Goal: Task Accomplishment & Management: Manage account settings

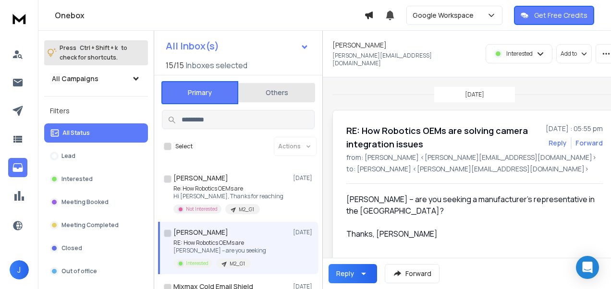
scroll to position [84, 0]
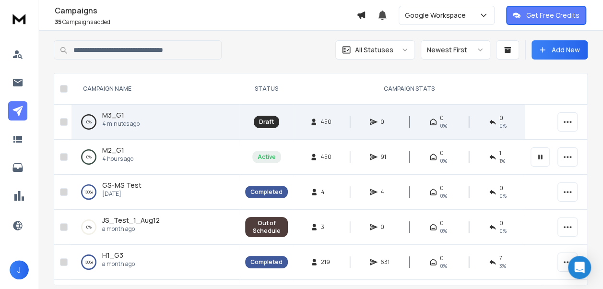
click at [172, 118] on div "0 % M3_G1 4 minutes ago" at bounding box center [155, 121] width 149 height 23
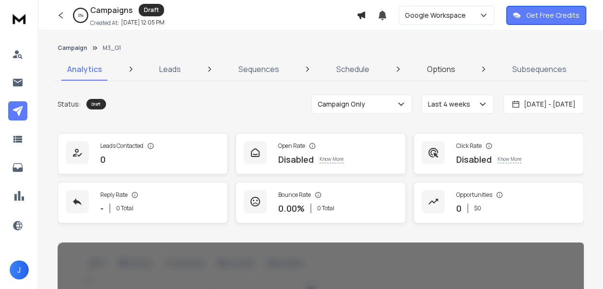
click at [426, 61] on link "Options" at bounding box center [441, 69] width 40 height 23
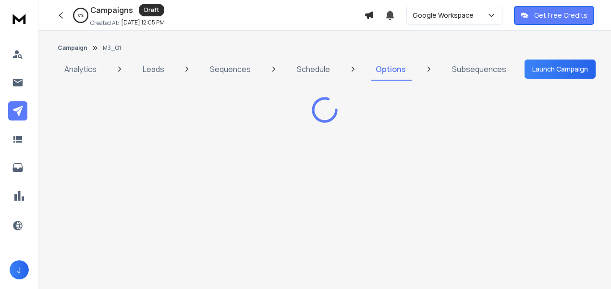
select select "*"
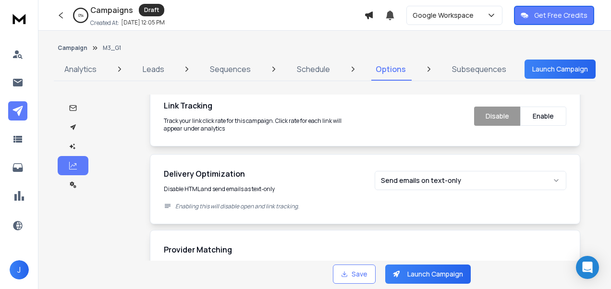
scroll to position [1157, 0]
click at [16, 116] on icon at bounding box center [18, 111] width 12 height 12
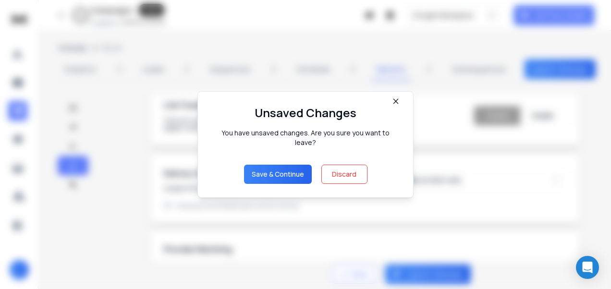
click at [394, 105] on icon at bounding box center [396, 101] width 8 height 8
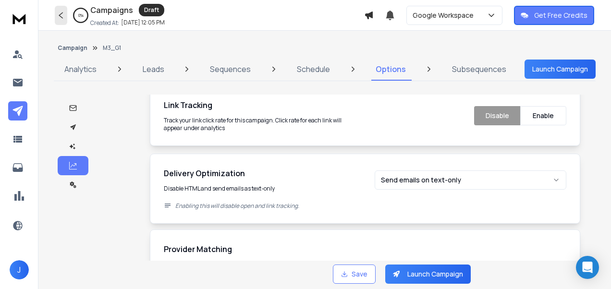
click at [64, 19] on icon at bounding box center [61, 15] width 9 height 9
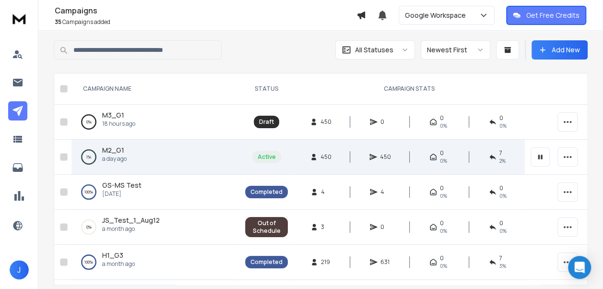
click at [199, 147] on div "1 % M2_G1 a day ago" at bounding box center [155, 156] width 149 height 23
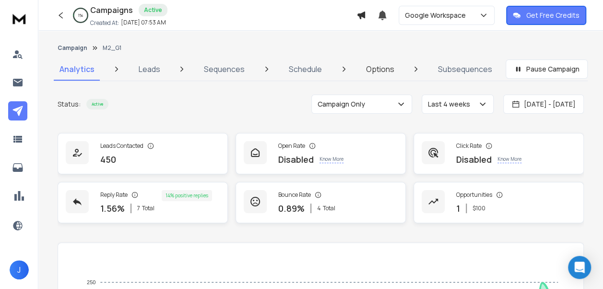
click at [381, 68] on p "Options" at bounding box center [380, 69] width 28 height 12
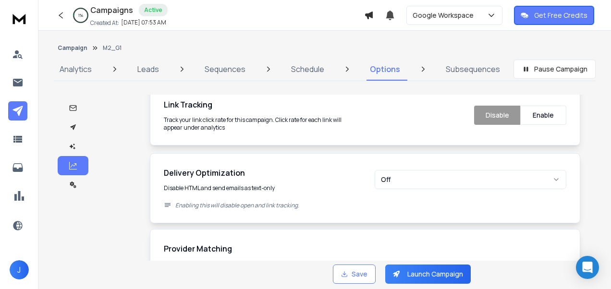
scroll to position [1010, 0]
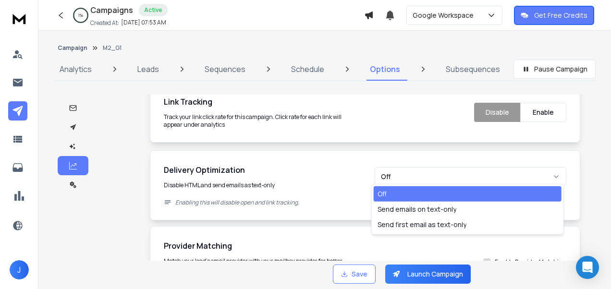
click at [397, 174] on button "Off" at bounding box center [470, 176] width 192 height 19
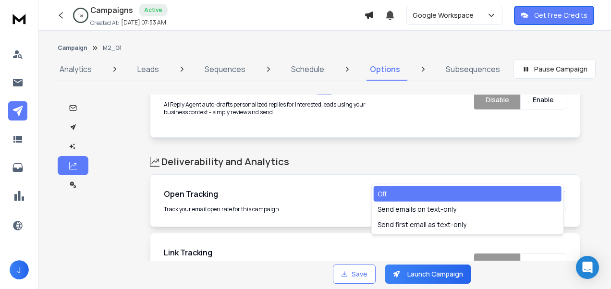
scroll to position [1161, 0]
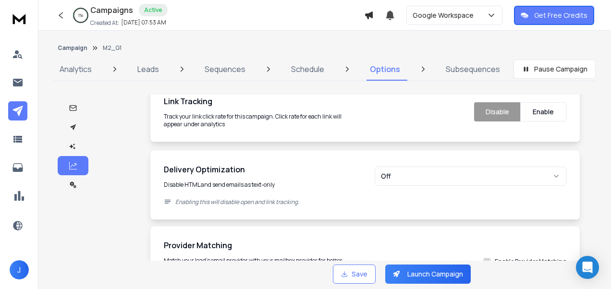
click at [354, 150] on div "**********" at bounding box center [365, 185] width 430 height 70
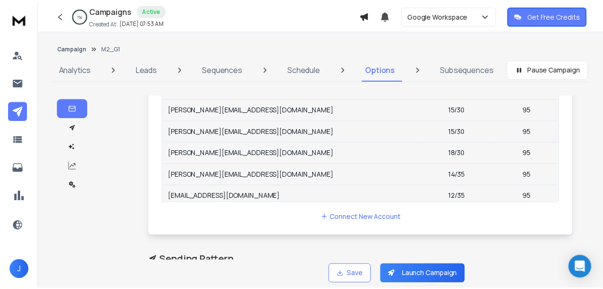
scroll to position [0, 0]
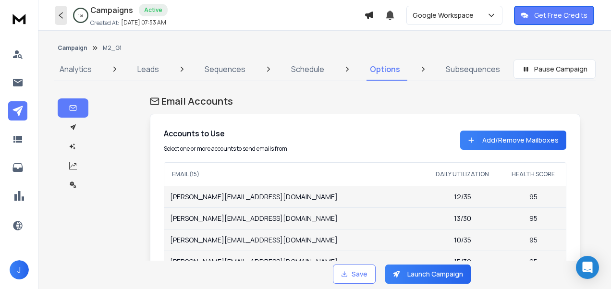
click at [60, 18] on icon at bounding box center [61, 15] width 9 height 9
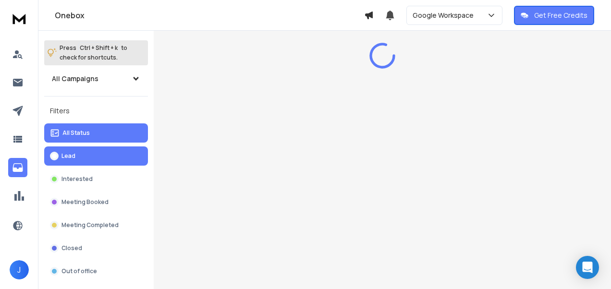
click at [109, 147] on button "Lead" at bounding box center [96, 155] width 104 height 19
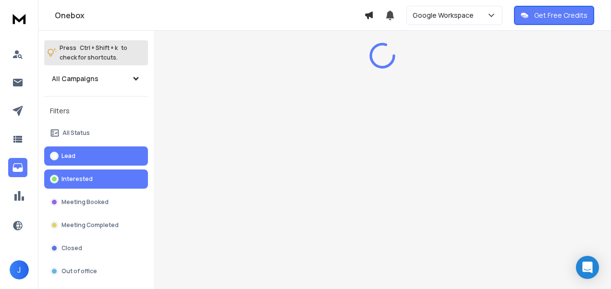
click at [83, 182] on p "Interested" at bounding box center [76, 179] width 31 height 8
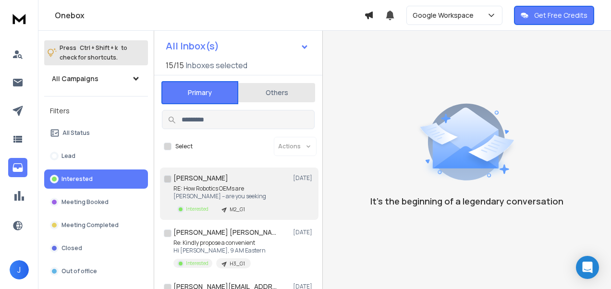
click at [257, 193] on div "RE: How Robotics OEMs are Jennifer – are you seeking Interested M2_G1" at bounding box center [243, 199] width 141 height 29
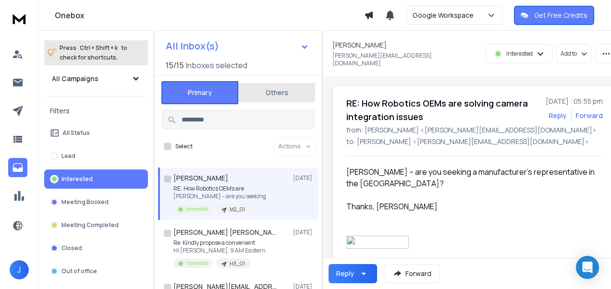
scroll to position [26, 0]
click at [212, 180] on h1 "Matthew Doumitt" at bounding box center [200, 178] width 55 height 10
drag, startPoint x: 212, startPoint y: 180, endPoint x: 267, endPoint y: 190, distance: 55.7
click at [267, 190] on div "RE: How Robotics OEMs are Jennifer – are you seeking Interested M2_G1" at bounding box center [243, 199] width 141 height 29
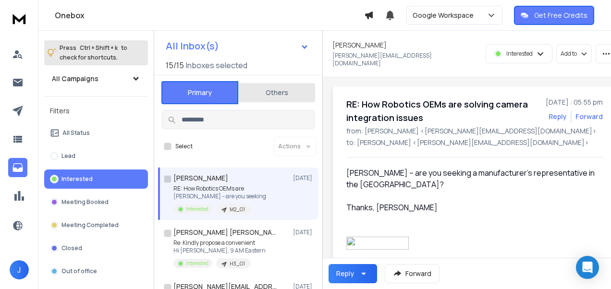
click at [267, 190] on div "RE: How Robotics OEMs are Jennifer – are you seeking Interested M2_G1" at bounding box center [243, 199] width 141 height 29
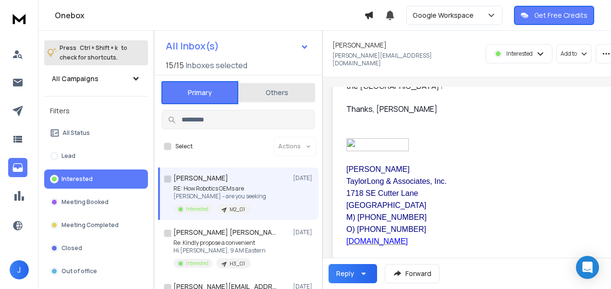
scroll to position [0, 0]
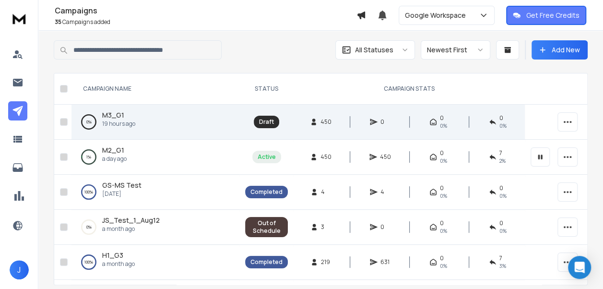
click at [272, 123] on div "Draft" at bounding box center [266, 122] width 15 height 8
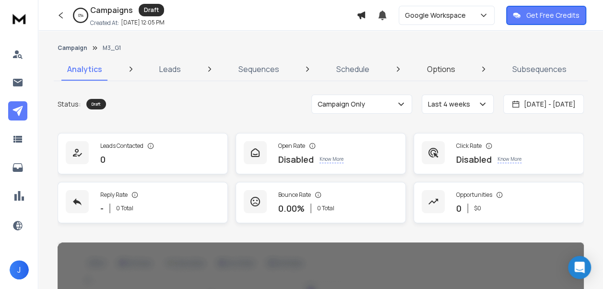
click at [436, 68] on p "Options" at bounding box center [441, 69] width 28 height 12
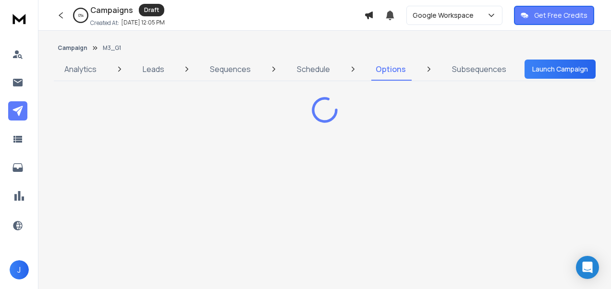
select select "*"
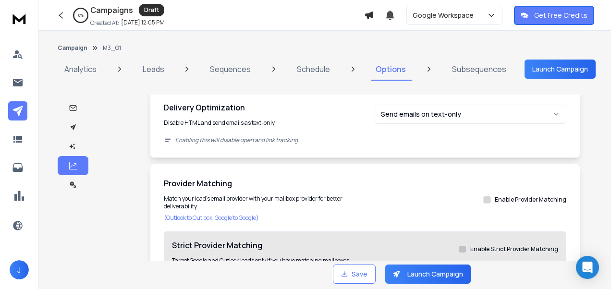
scroll to position [1071, 0]
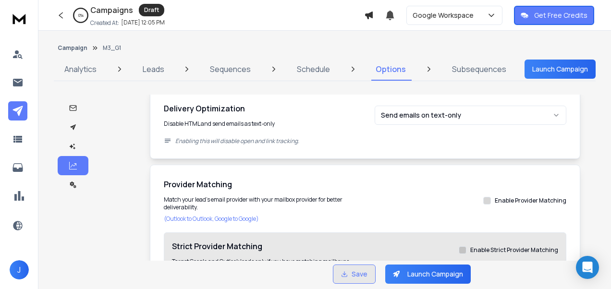
click at [357, 280] on button "Save" at bounding box center [354, 274] width 43 height 19
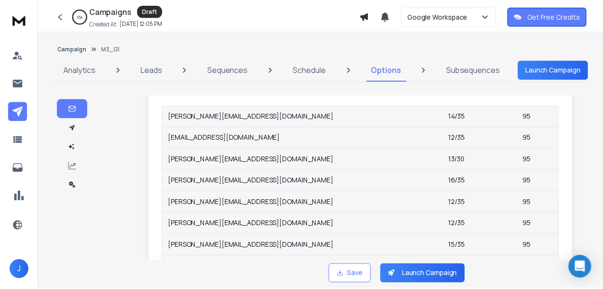
scroll to position [0, 0]
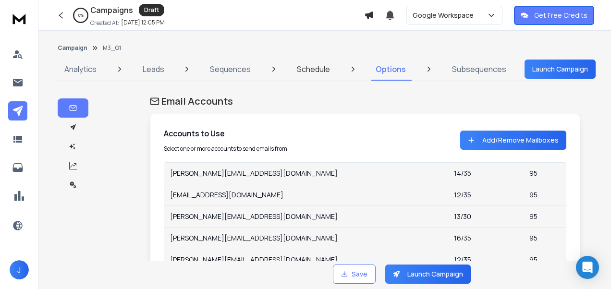
click at [305, 67] on p "Schedule" at bounding box center [313, 69] width 33 height 12
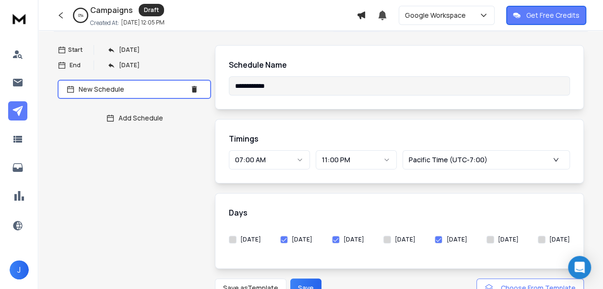
scroll to position [70, 0]
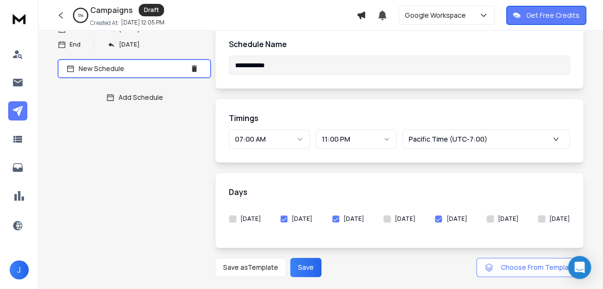
click at [311, 267] on button "Save" at bounding box center [305, 267] width 31 height 19
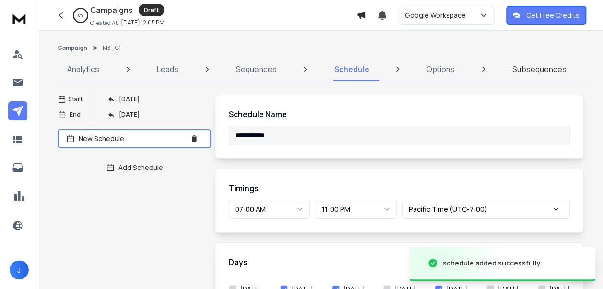
click at [525, 69] on p "Subsequences" at bounding box center [540, 69] width 54 height 12
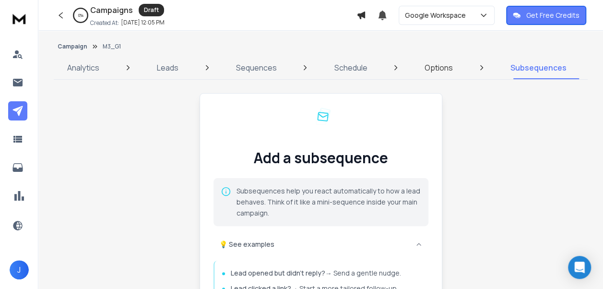
scroll to position [1, 0]
click at [445, 64] on p "Options" at bounding box center [439, 68] width 28 height 12
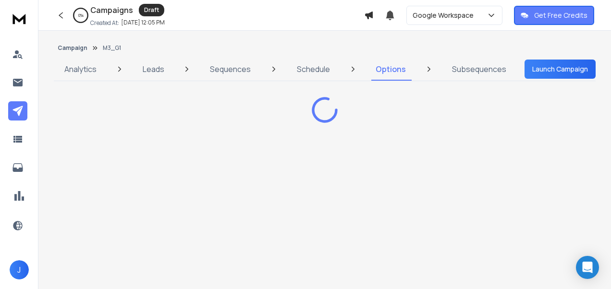
select select "*"
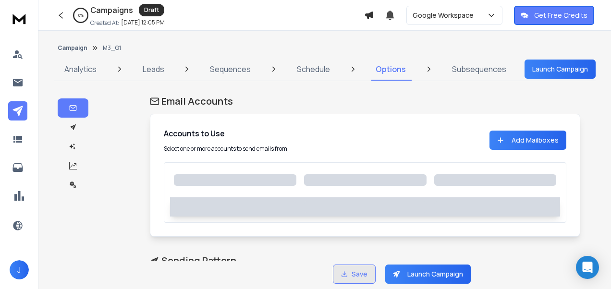
click at [353, 277] on button "Save" at bounding box center [354, 274] width 43 height 19
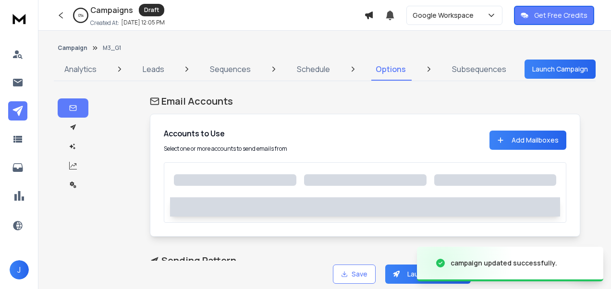
click at [405, 274] on button "Launch Campaign" at bounding box center [427, 274] width 85 height 19
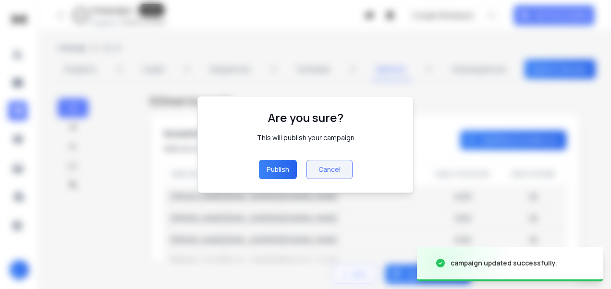
click at [273, 167] on button "Publish" at bounding box center [278, 169] width 38 height 19
